Goal: Task Accomplishment & Management: Manage account settings

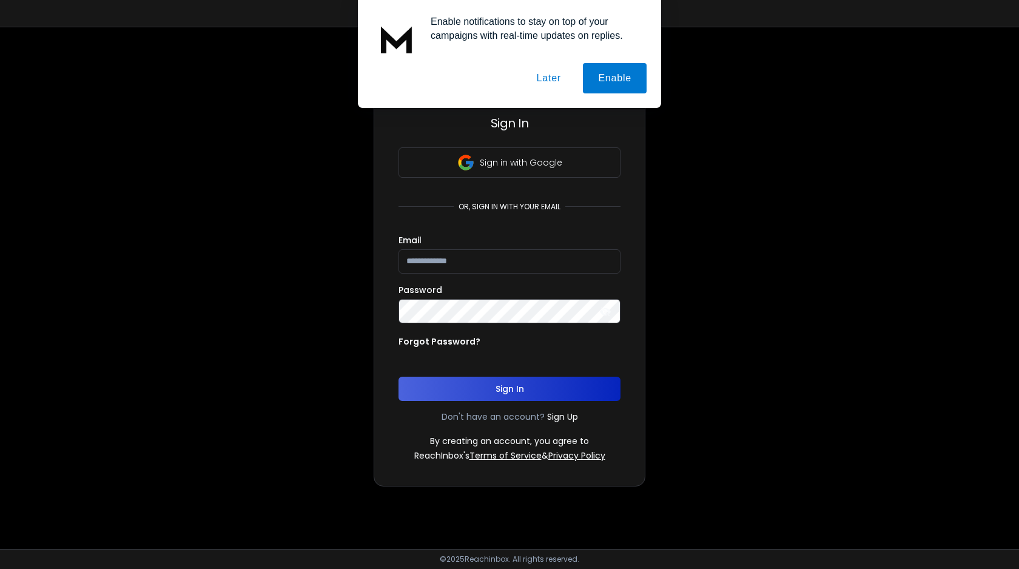
click at [540, 82] on button "Later" at bounding box center [548, 78] width 55 height 30
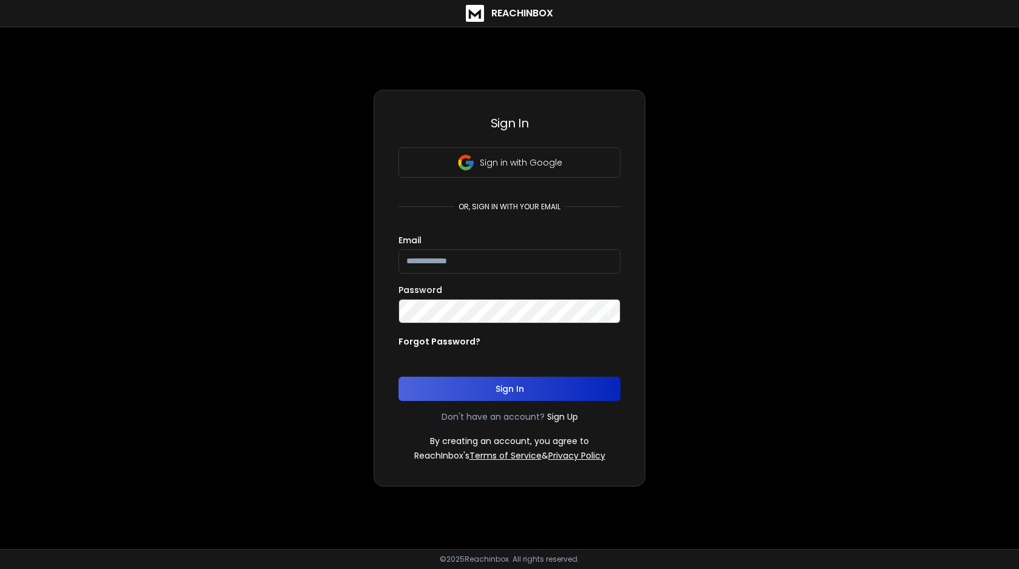
click at [444, 263] on input "email" at bounding box center [510, 261] width 222 height 24
type input "**********"
click at [496, 392] on button "Sign In" at bounding box center [510, 389] width 222 height 24
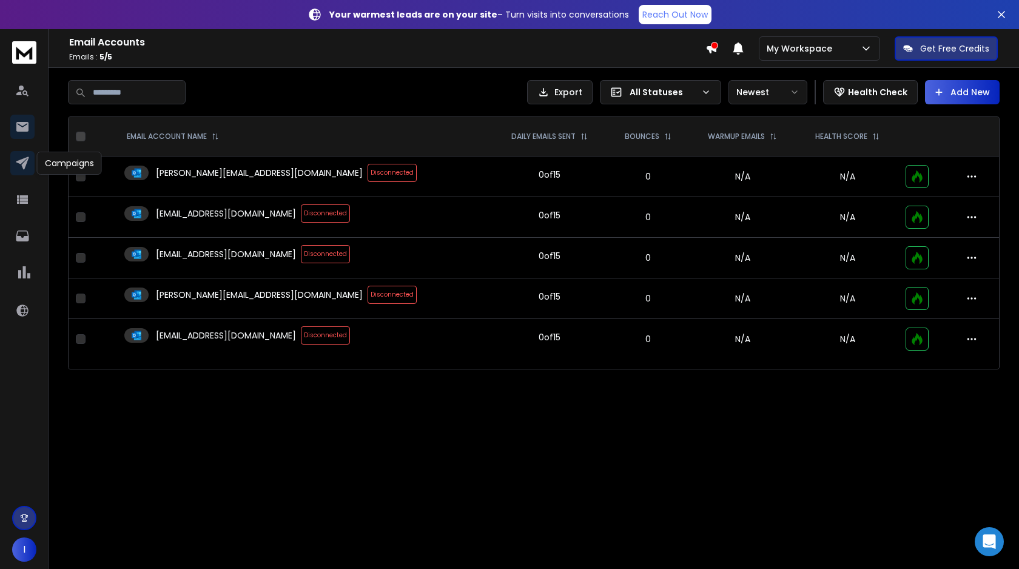
click at [30, 159] on link at bounding box center [22, 163] width 24 height 24
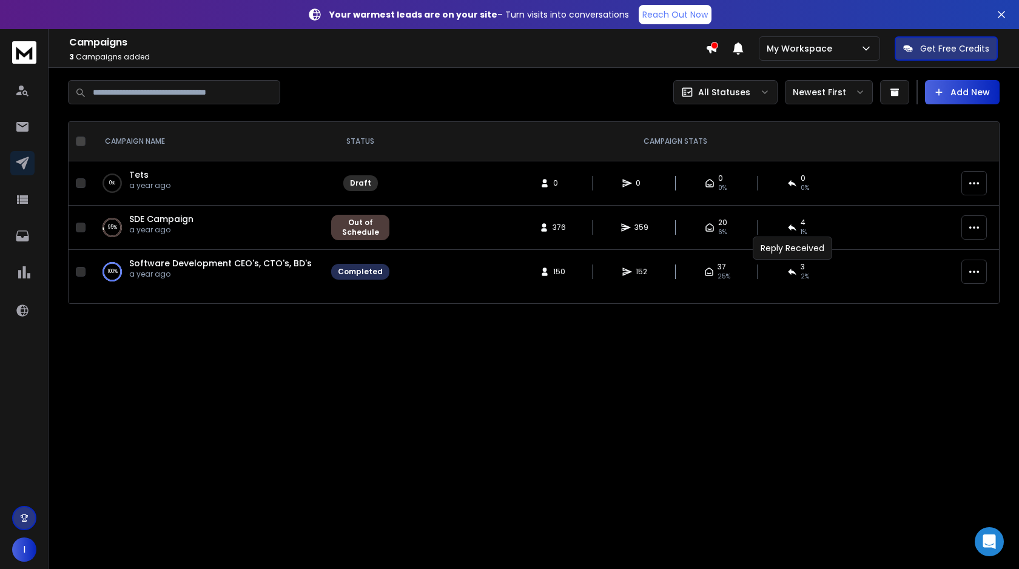
click at [801, 269] on p "3 2 %" at bounding box center [807, 271] width 12 height 19
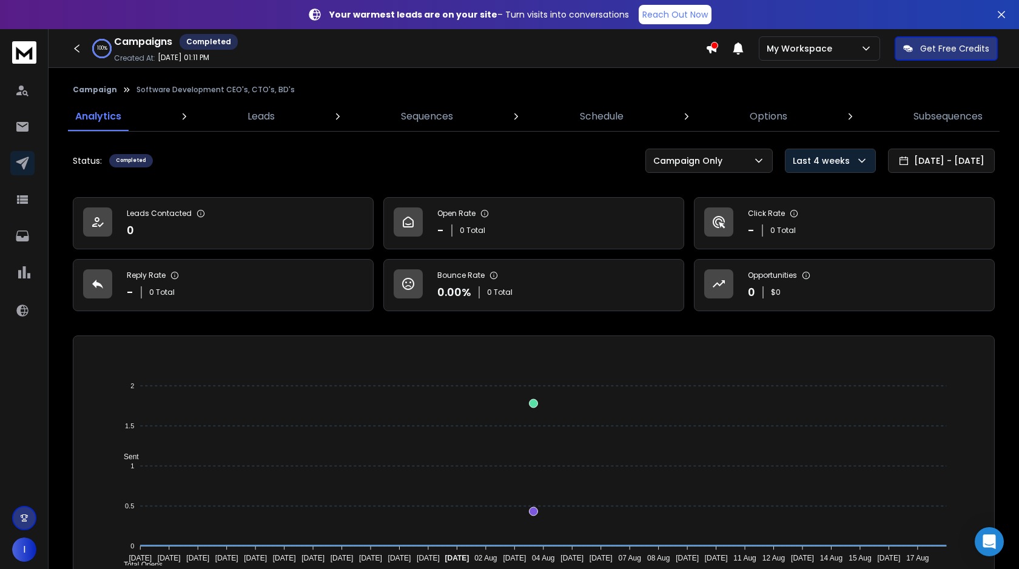
click at [793, 164] on p "Last 4 weeks" at bounding box center [824, 161] width 62 height 12
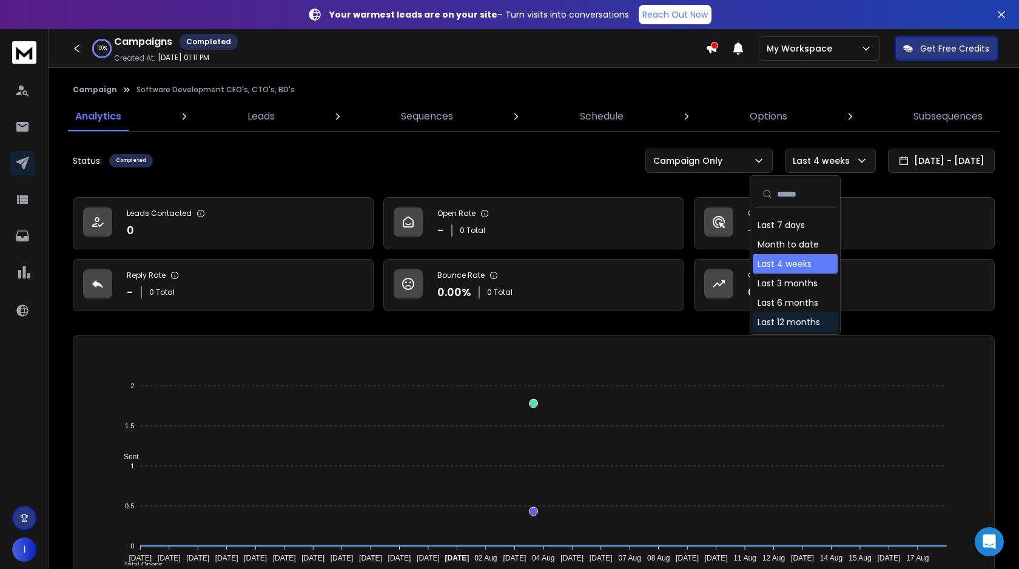
click at [789, 319] on div "Last 12 months" at bounding box center [789, 322] width 62 height 12
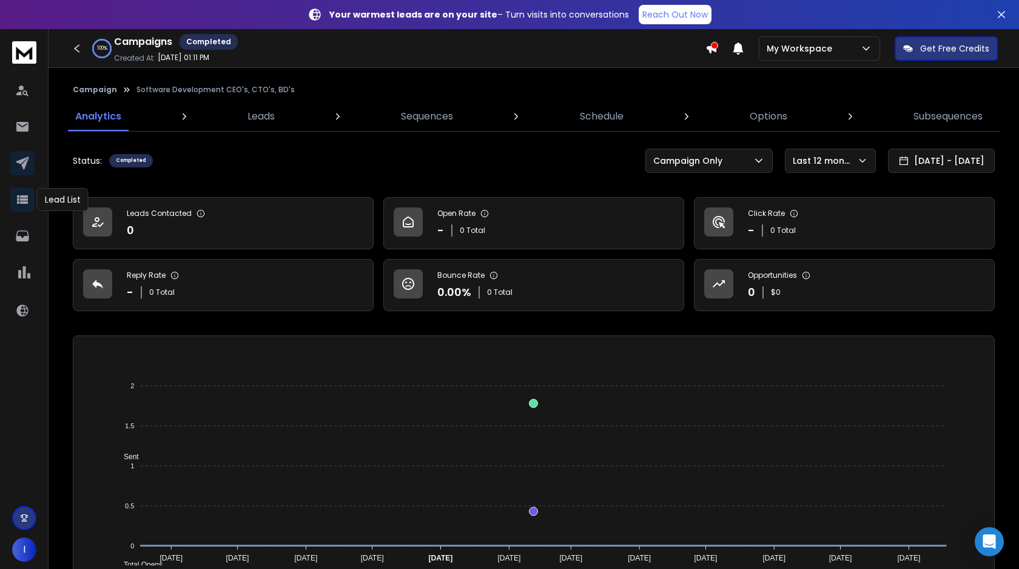
click at [24, 206] on icon at bounding box center [22, 199] width 15 height 15
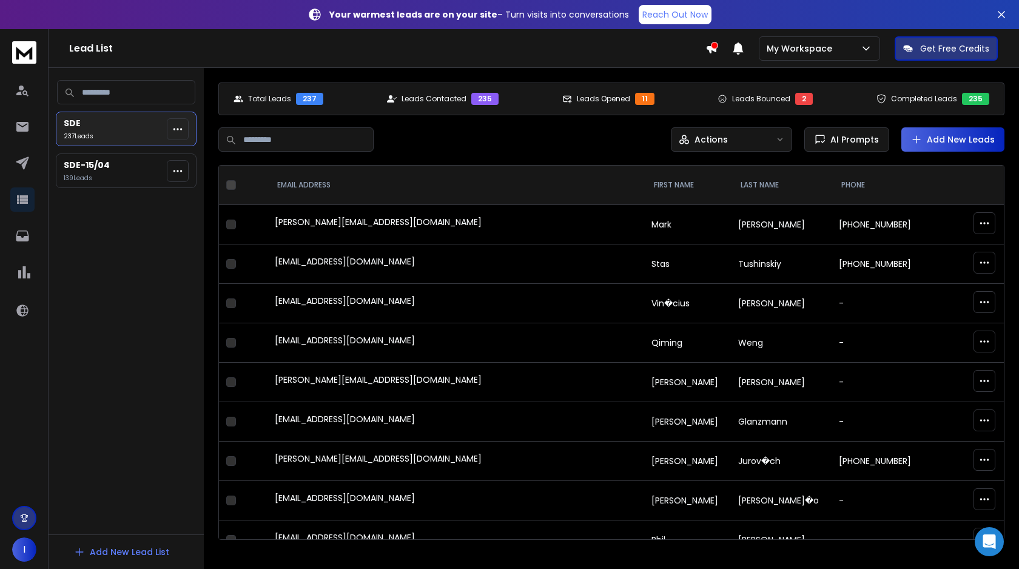
click at [624, 102] on p "Leads Opened" at bounding box center [603, 99] width 53 height 10
click at [29, 546] on span "I" at bounding box center [24, 550] width 24 height 24
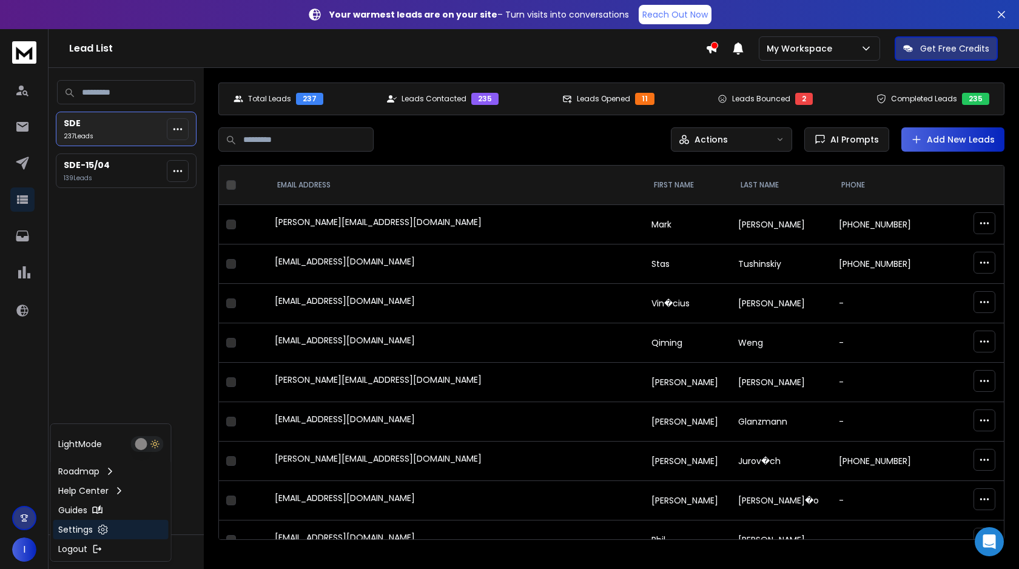
click at [90, 528] on p "Settings" at bounding box center [75, 530] width 35 height 12
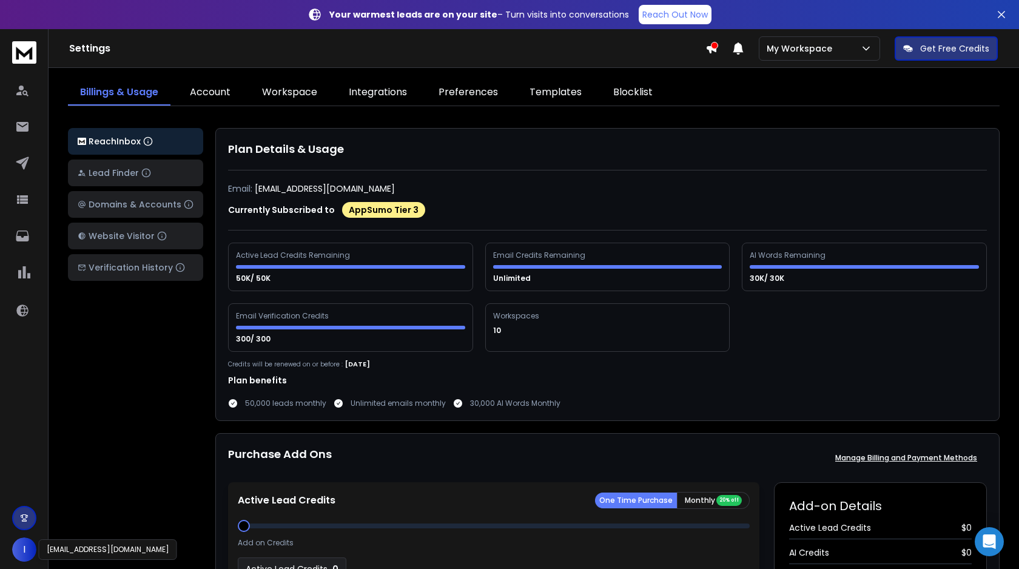
click at [28, 542] on span "I" at bounding box center [24, 550] width 24 height 24
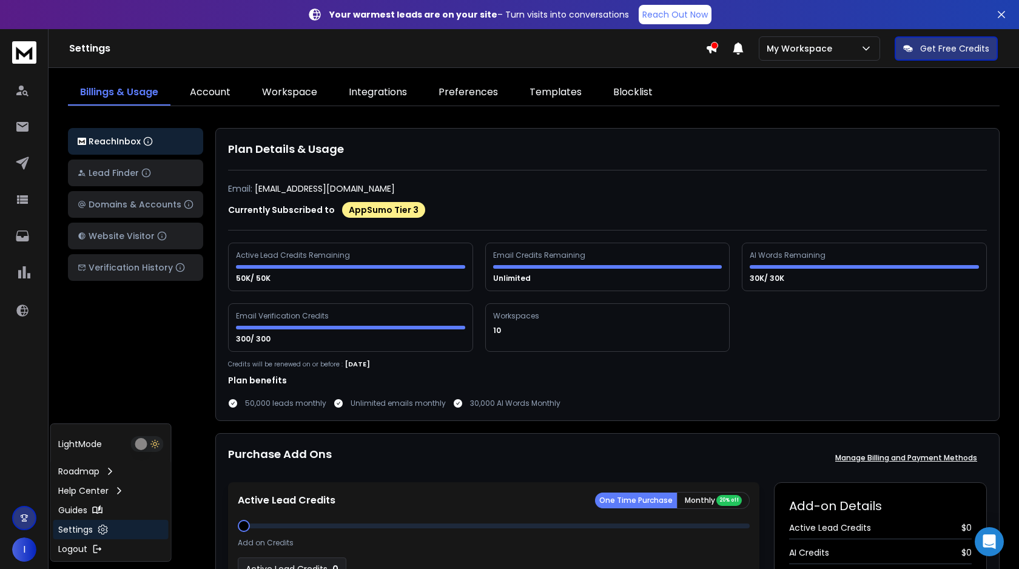
click at [84, 531] on p "Settings" at bounding box center [75, 530] width 35 height 12
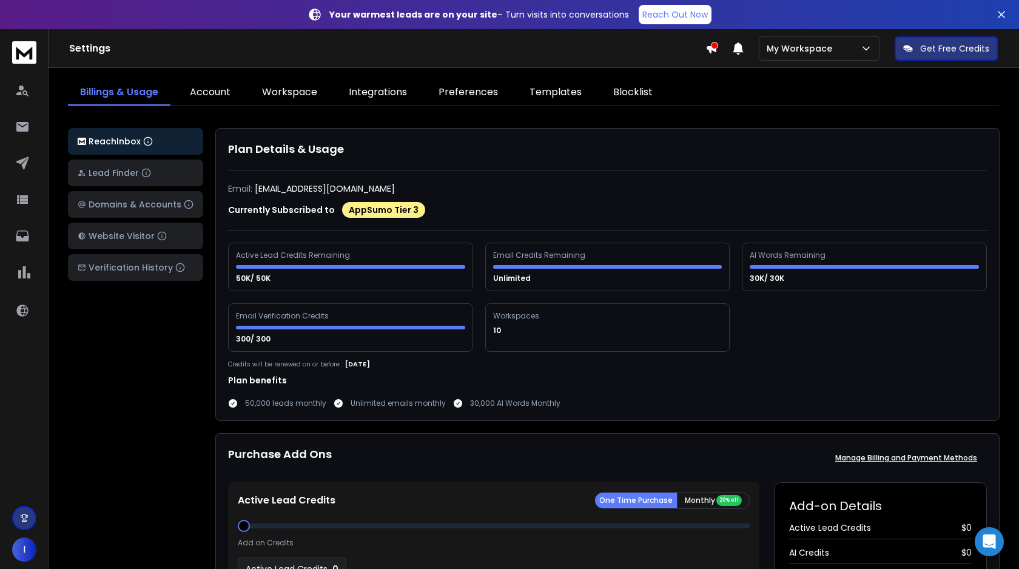
click at [205, 94] on link "Account" at bounding box center [210, 92] width 65 height 25
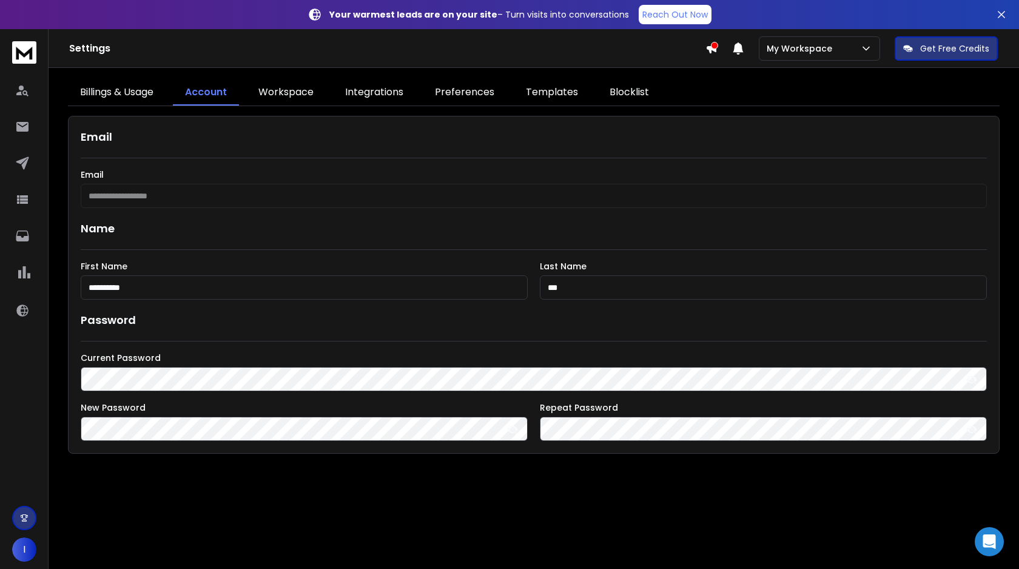
click at [116, 105] on link "Billings & Usage" at bounding box center [117, 92] width 98 height 25
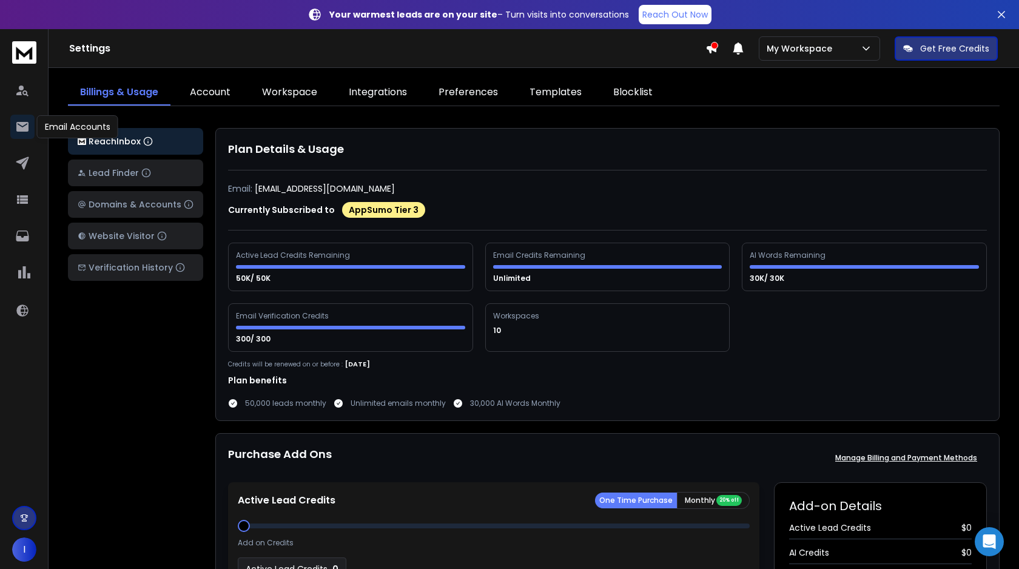
click at [25, 124] on icon at bounding box center [22, 127] width 15 height 15
